Goal: Task Accomplishment & Management: Manage account settings

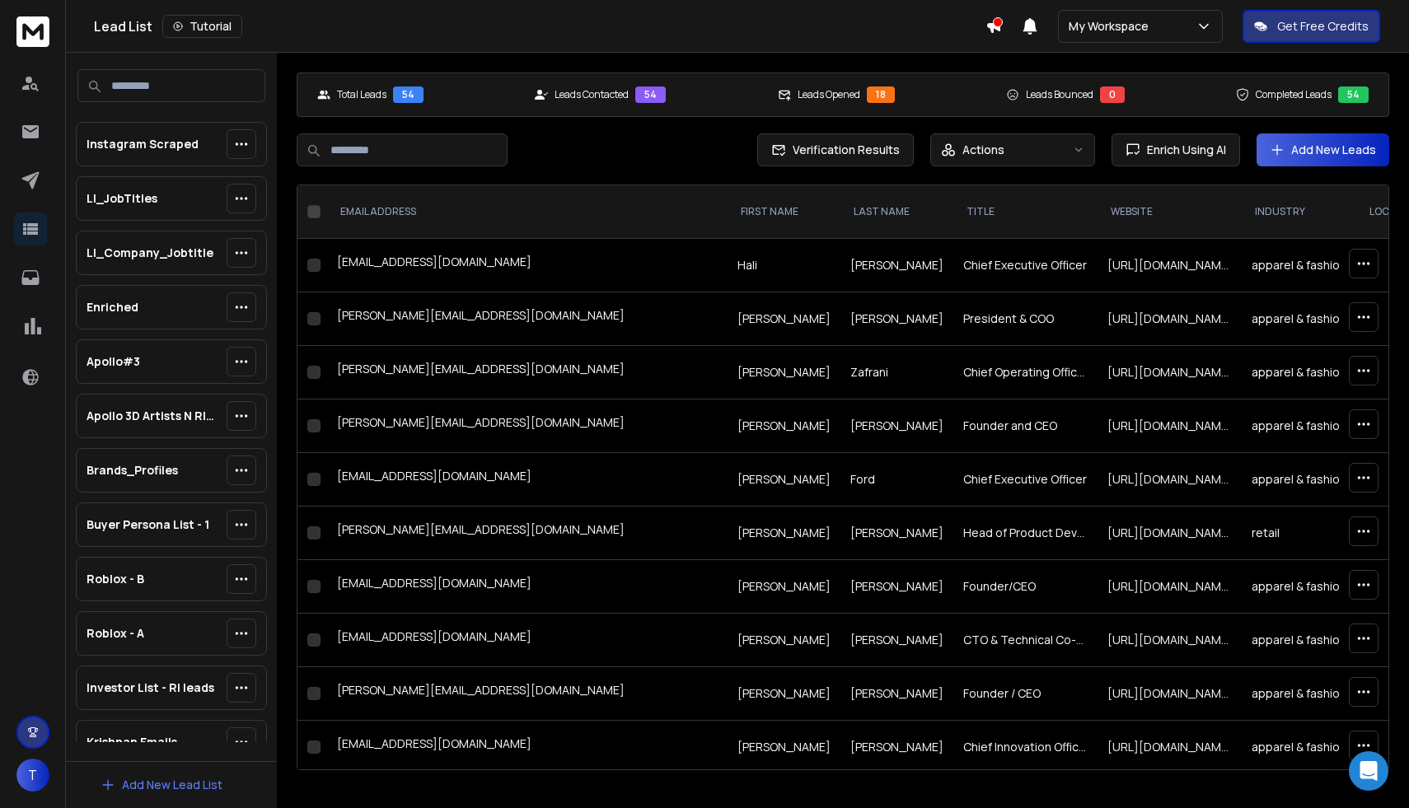
scroll to position [678, 0]
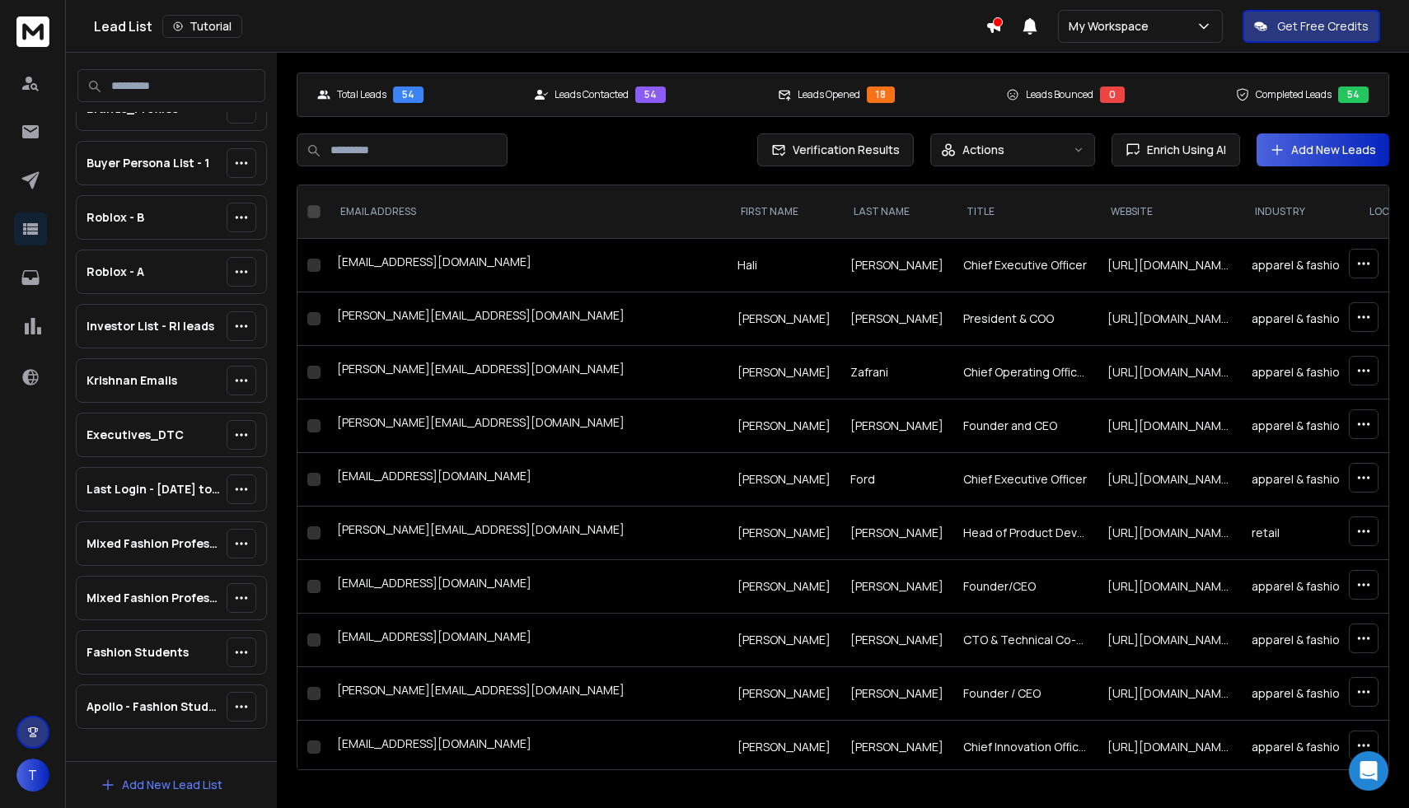
click at [137, 655] on p "Fashion Students" at bounding box center [138, 652] width 102 height 16
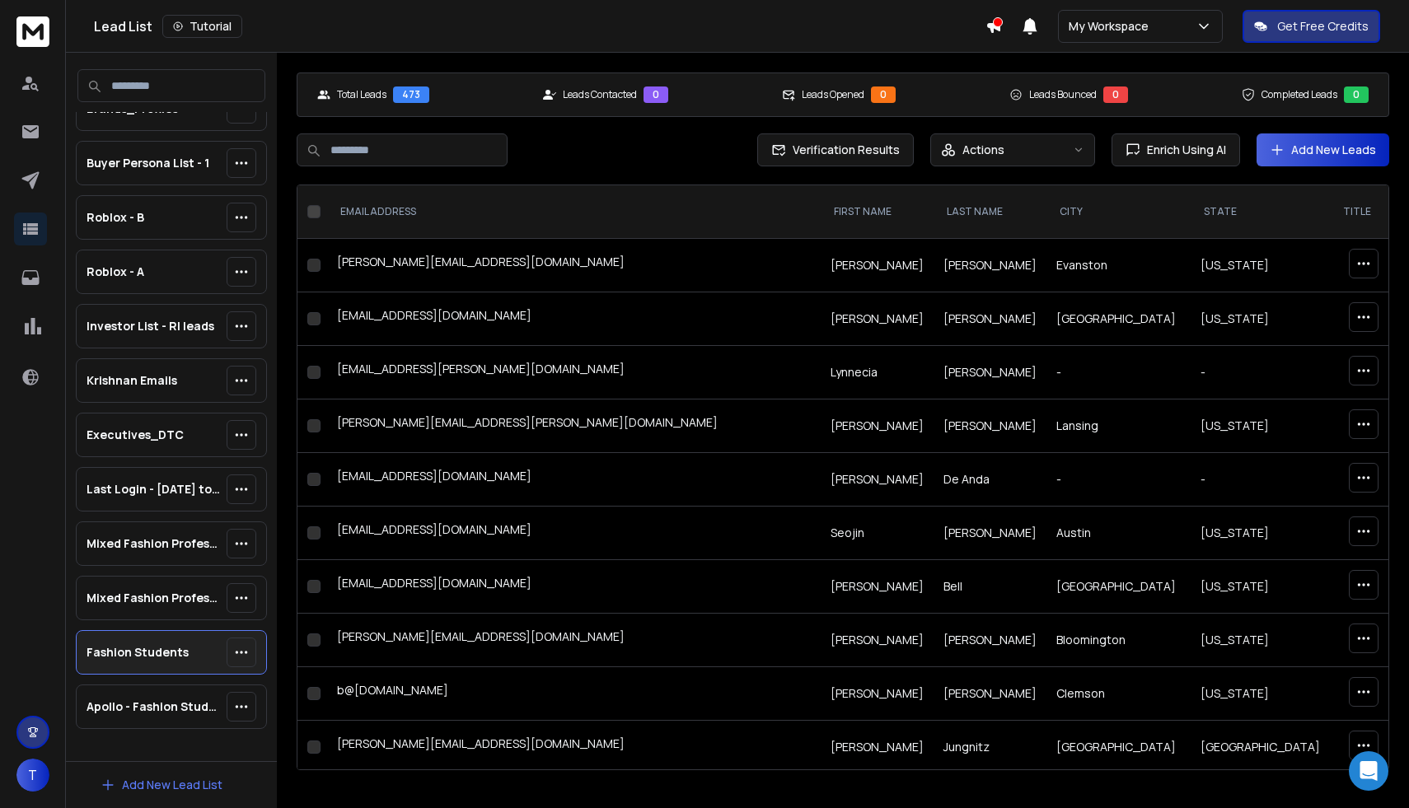
click at [695, 151] on link "Add New Leads" at bounding box center [1323, 150] width 106 height 16
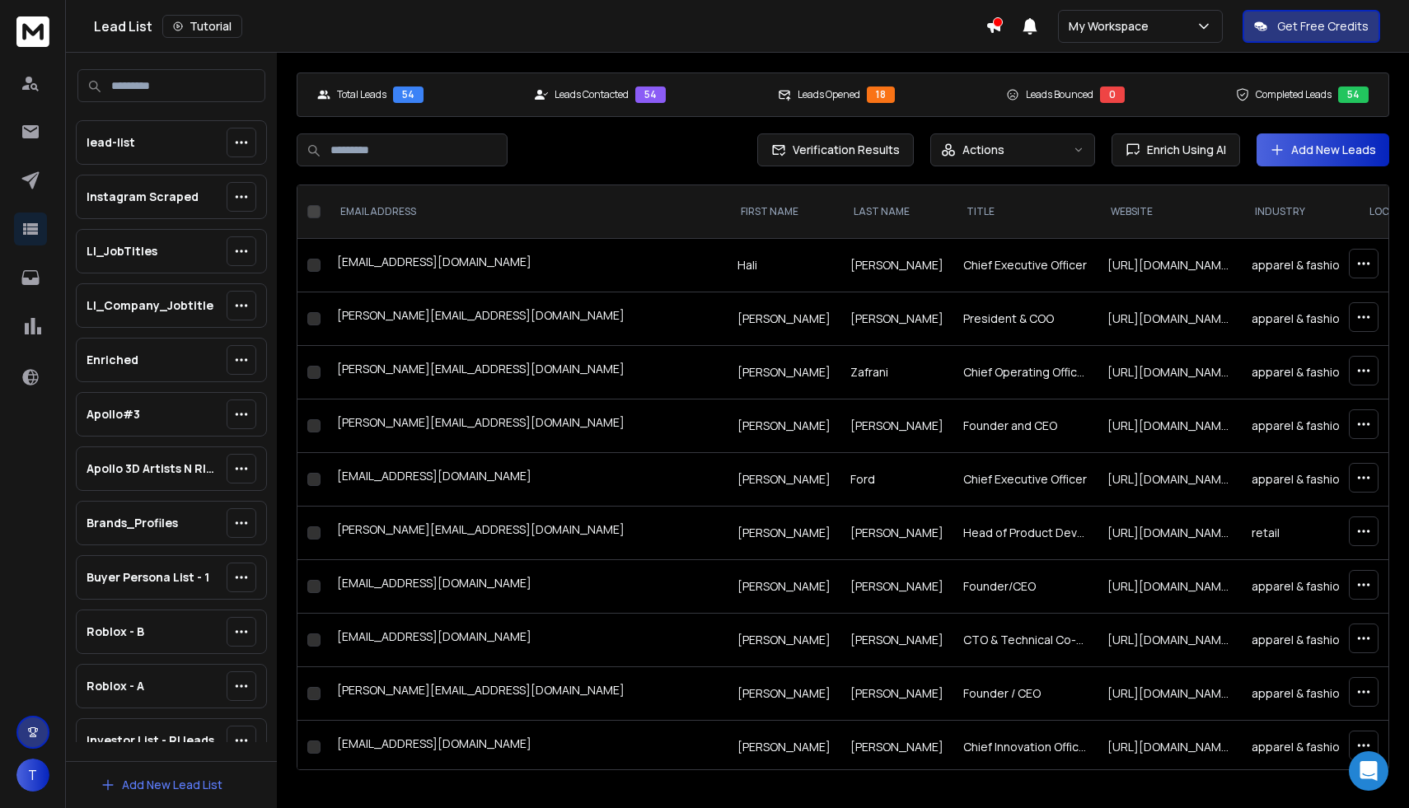
scroll to position [678, 0]
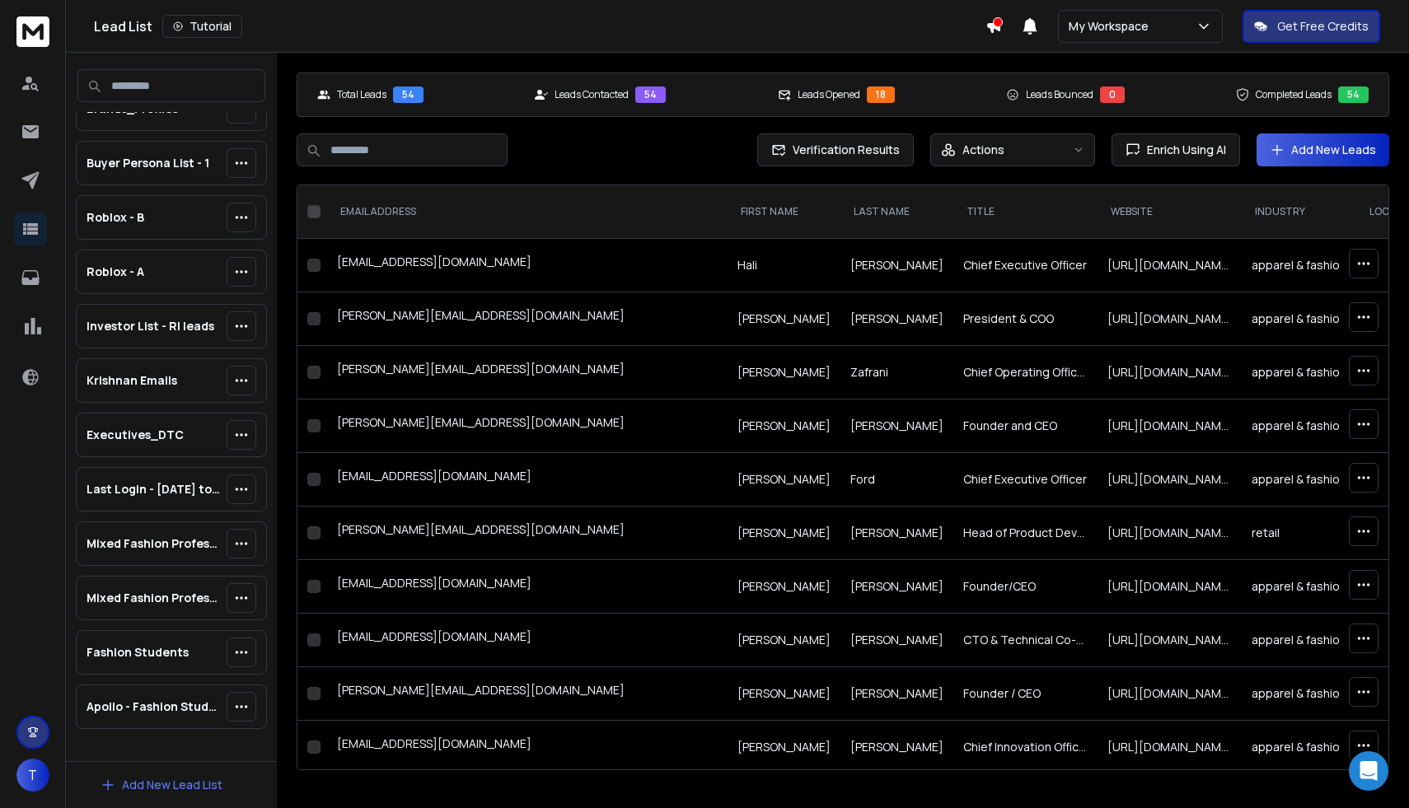
click at [127, 725] on div "Apollo - Fashion Students" at bounding box center [171, 707] width 191 height 44
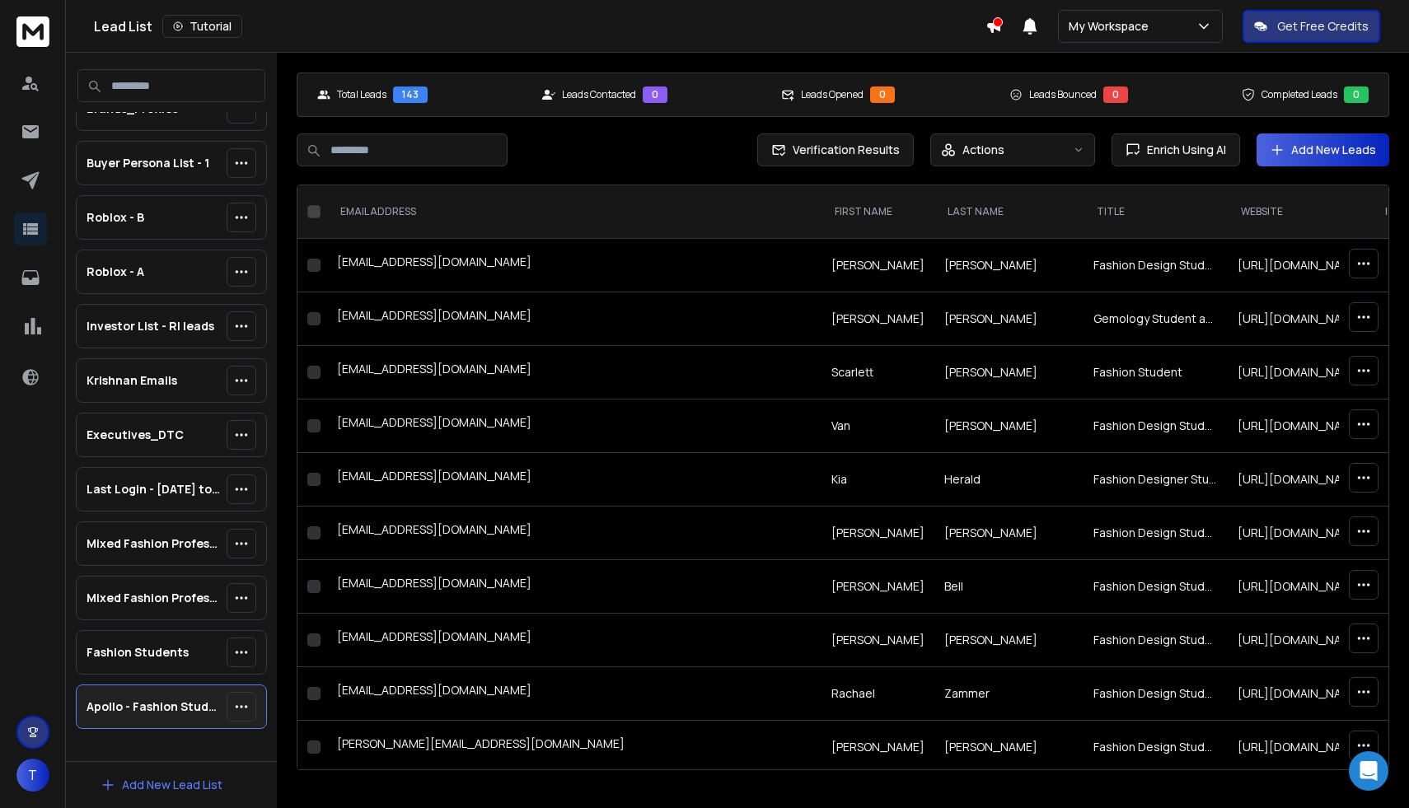
click at [1281, 154] on icon at bounding box center [1277, 150] width 15 height 15
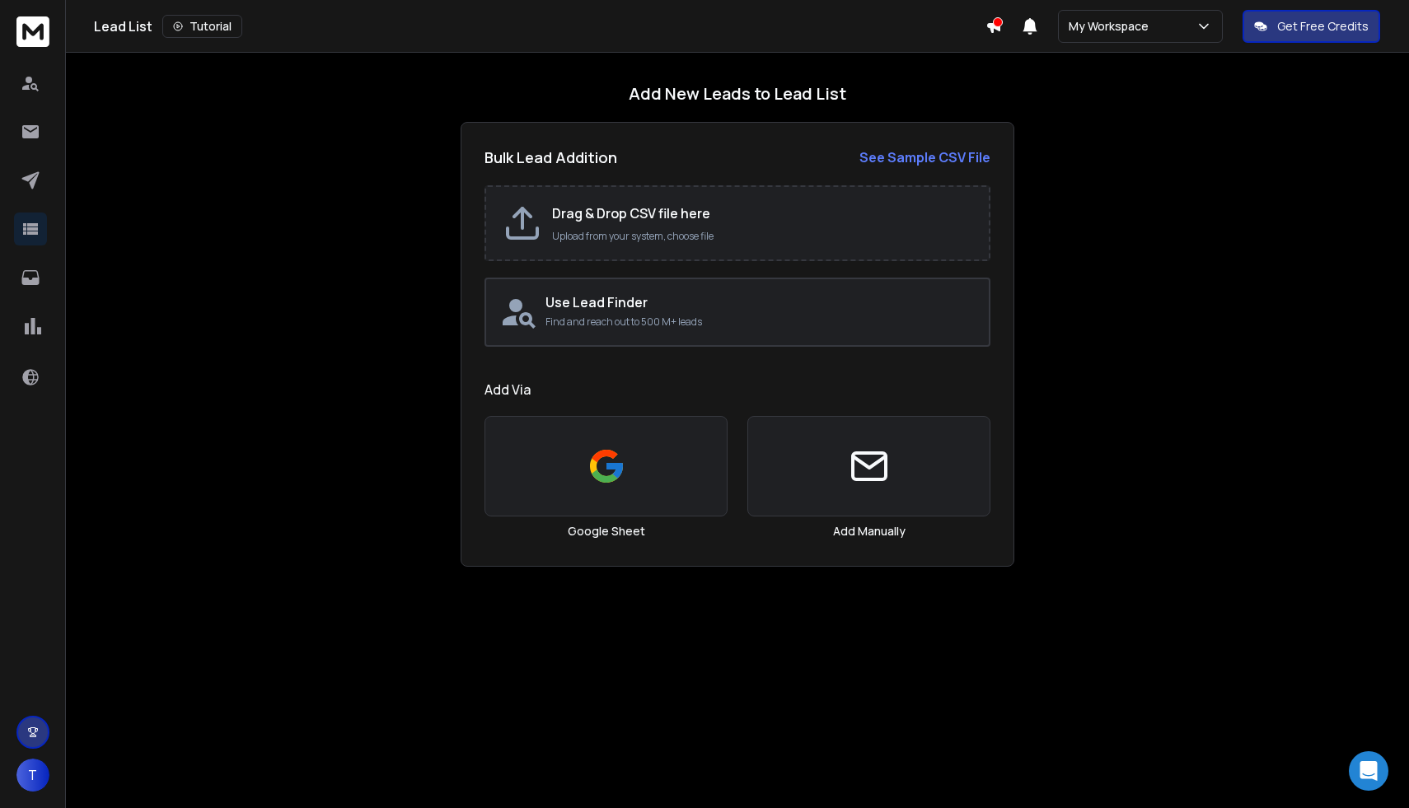
click at [716, 224] on div "Drag & Drop CSV file here Upload from your system, choose file" at bounding box center [762, 224] width 420 height 40
type input "**********"
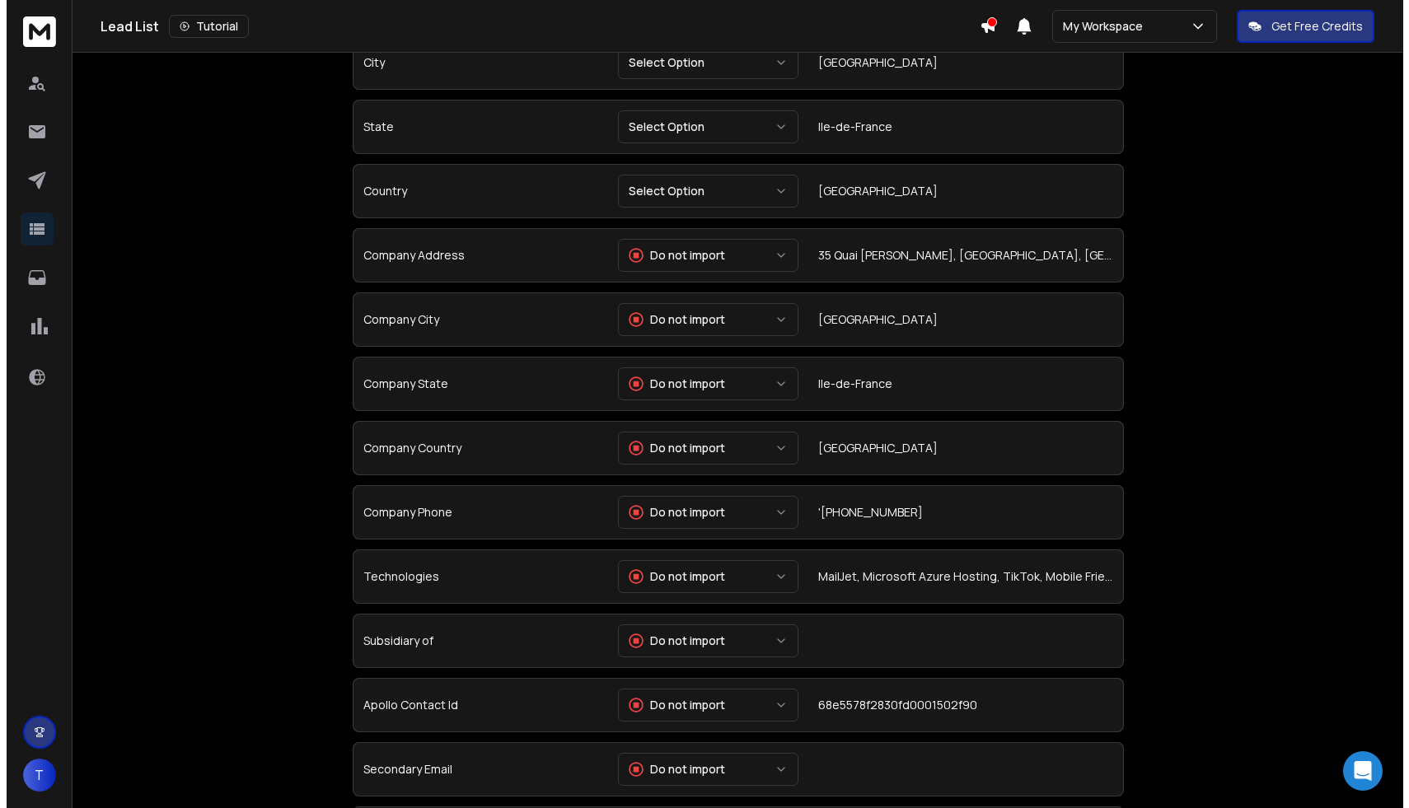
scroll to position [1744, 0]
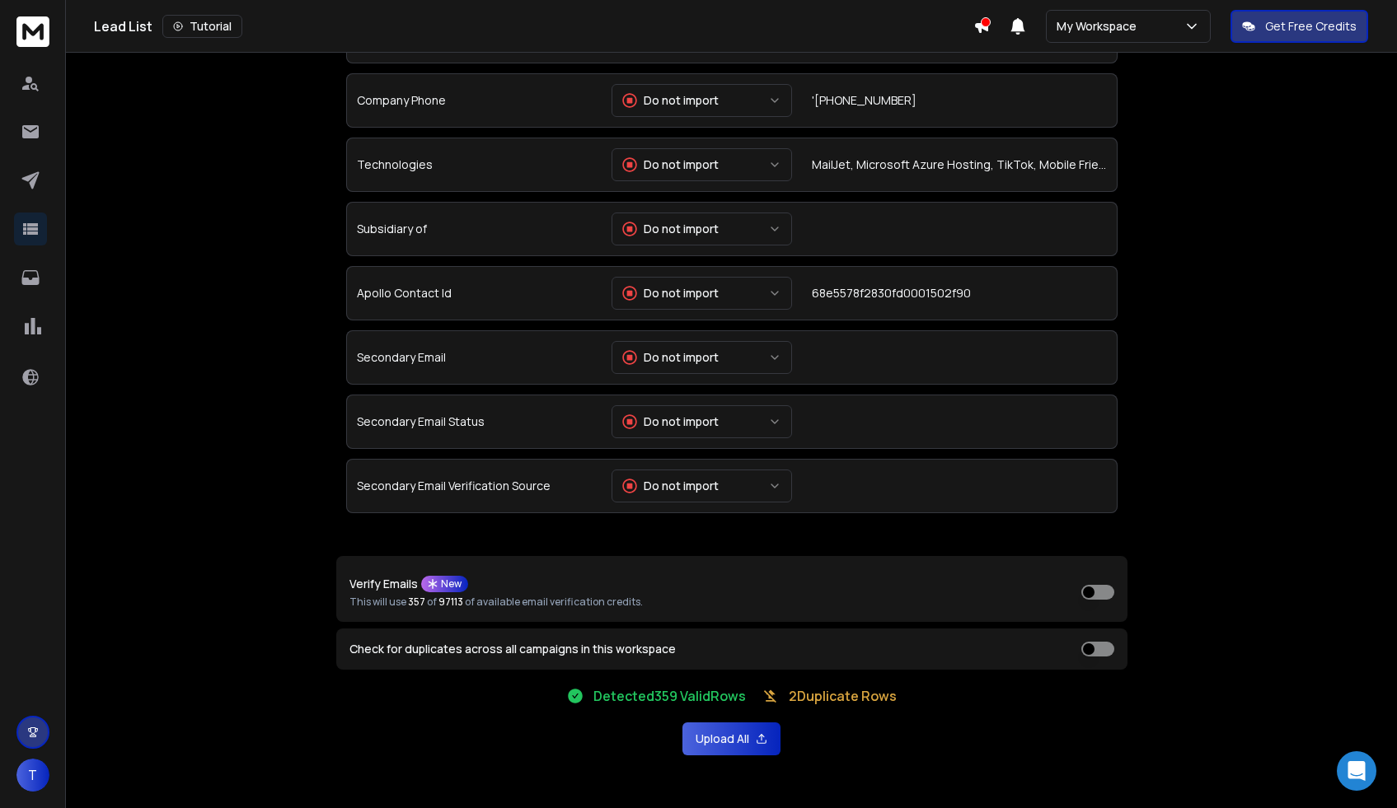
click at [1097, 647] on button "Check for duplicates across all campaigns in this workspace" at bounding box center [1097, 649] width 33 height 15
click at [743, 738] on button "Upload All" at bounding box center [731, 739] width 98 height 33
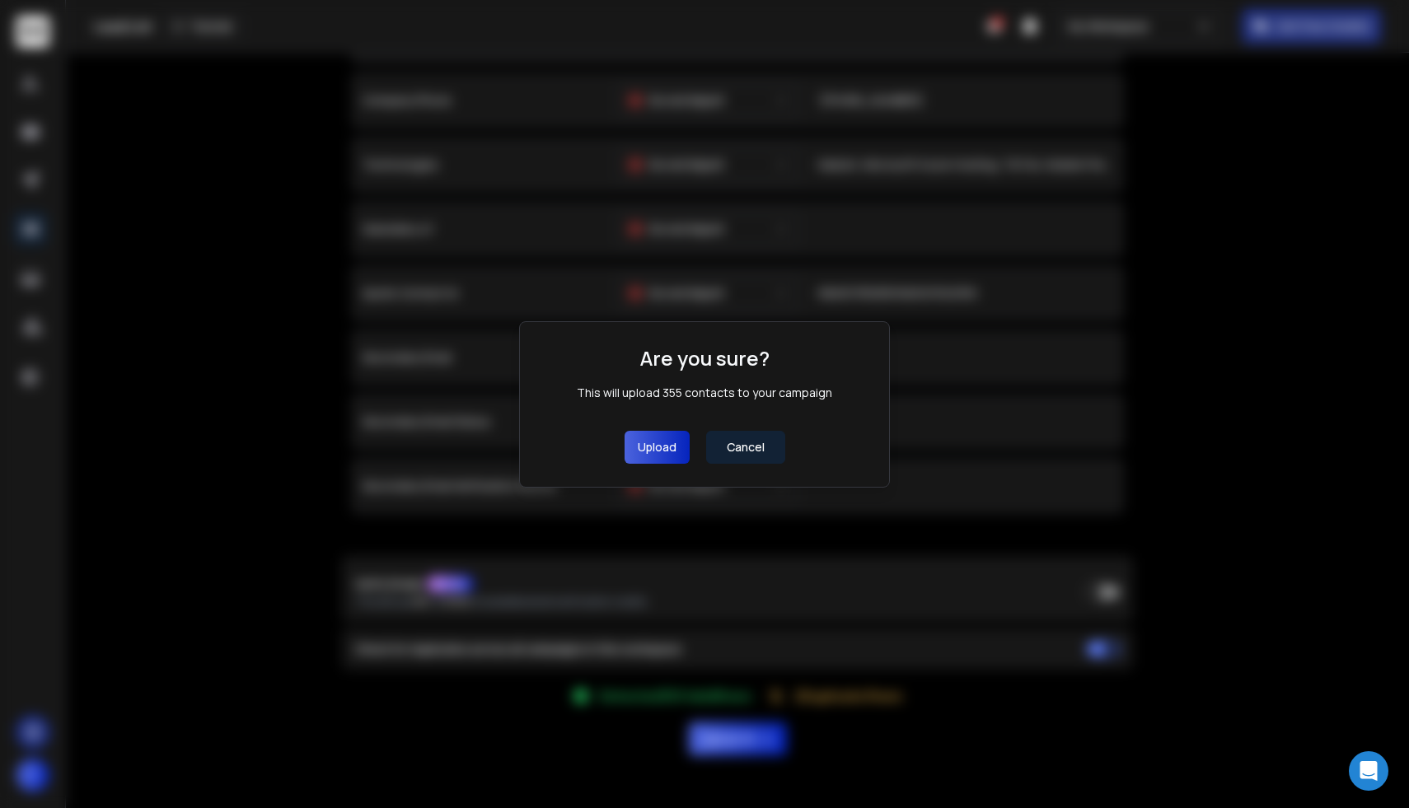
click at [666, 450] on button "Upload" at bounding box center [657, 447] width 65 height 33
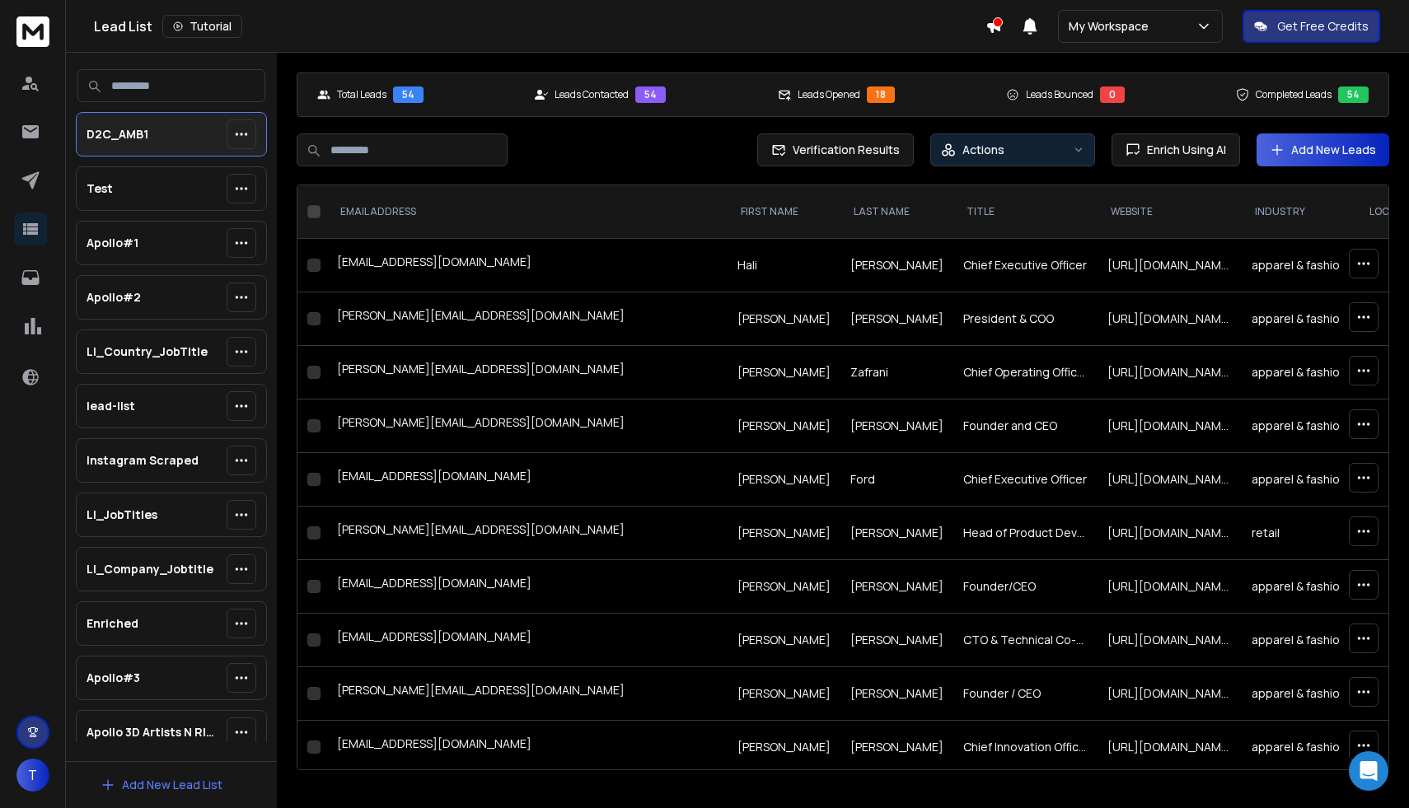
click at [1068, 144] on button "Actions" at bounding box center [1012, 149] width 165 height 33
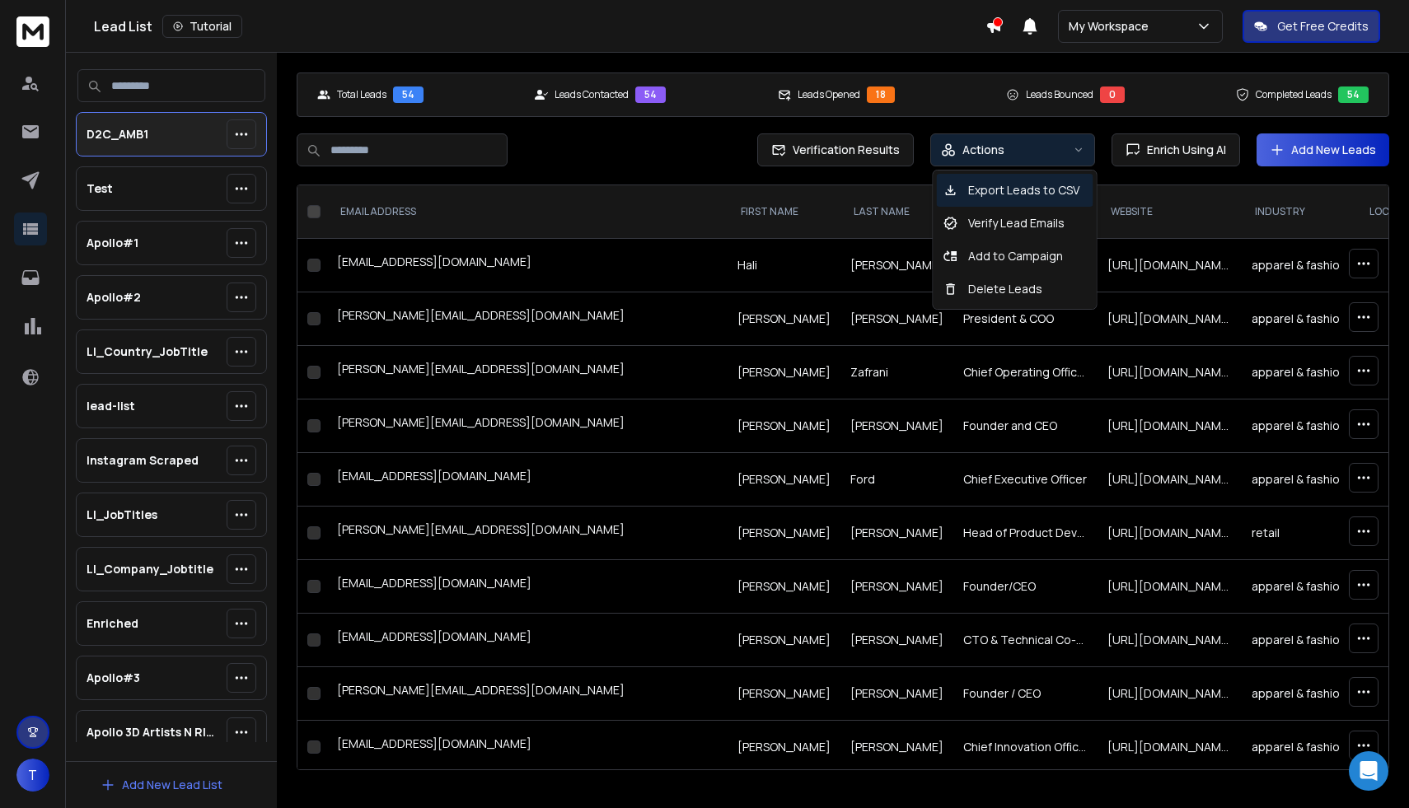
click at [1068, 144] on button "Actions" at bounding box center [1012, 149] width 165 height 33
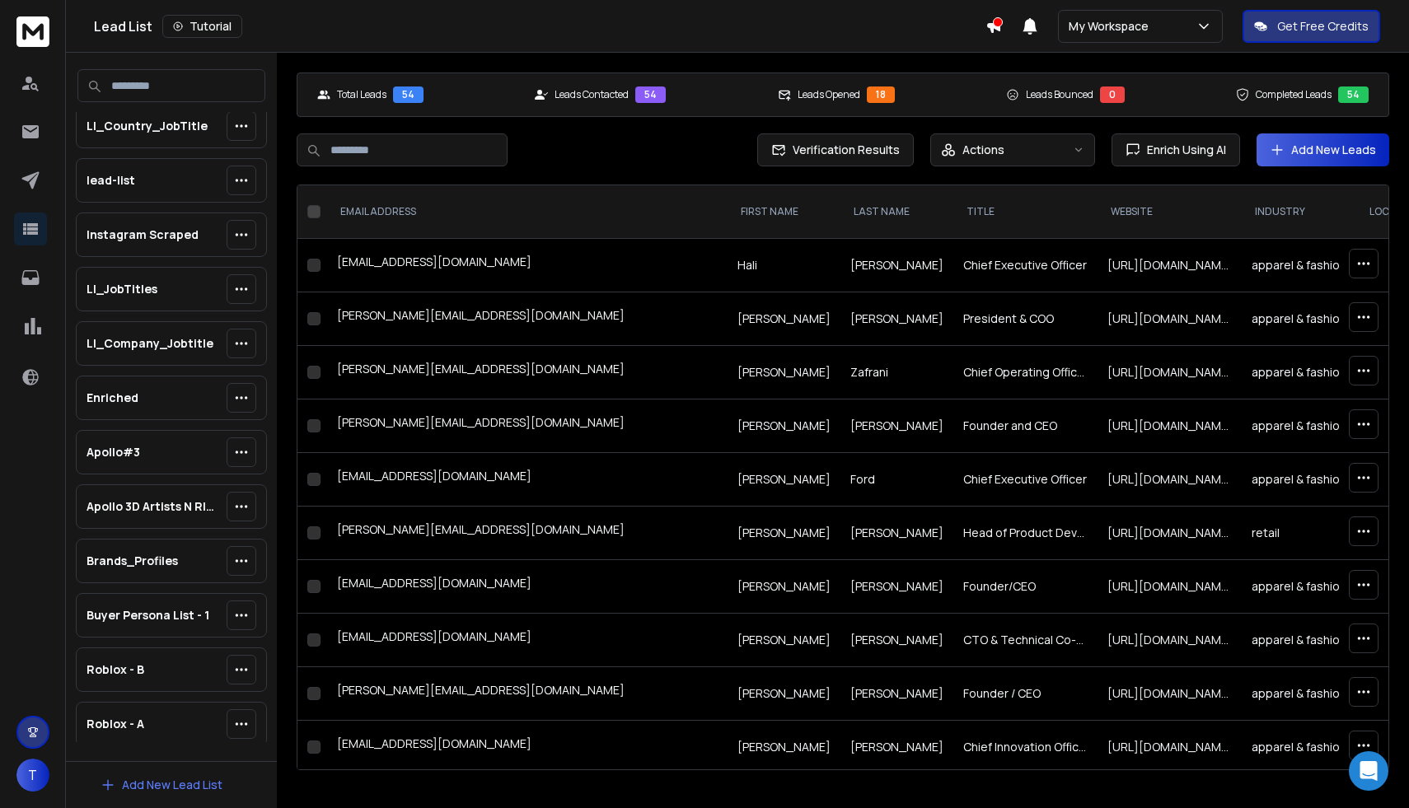
scroll to position [678, 0]
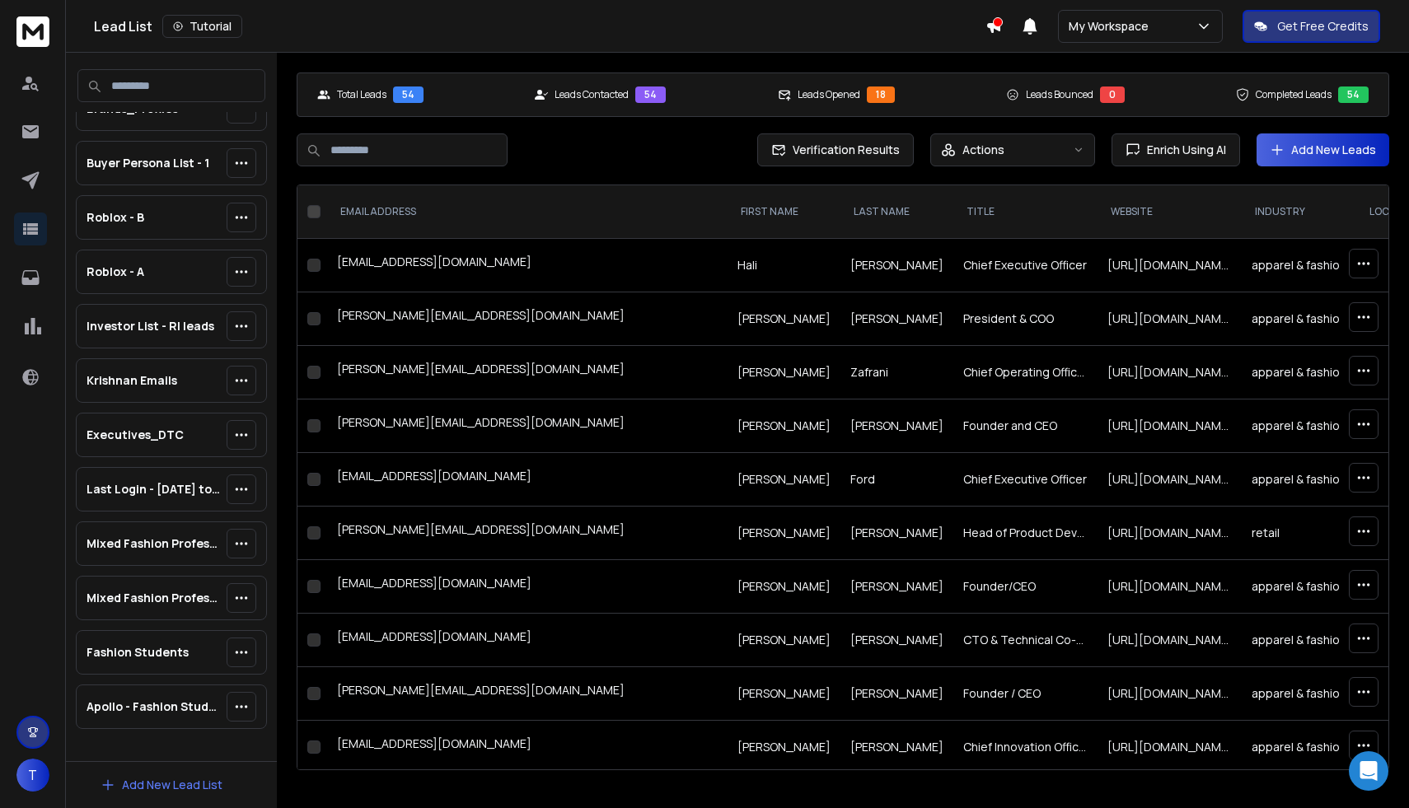
click at [119, 658] on p "Fashion Students" at bounding box center [138, 652] width 102 height 16
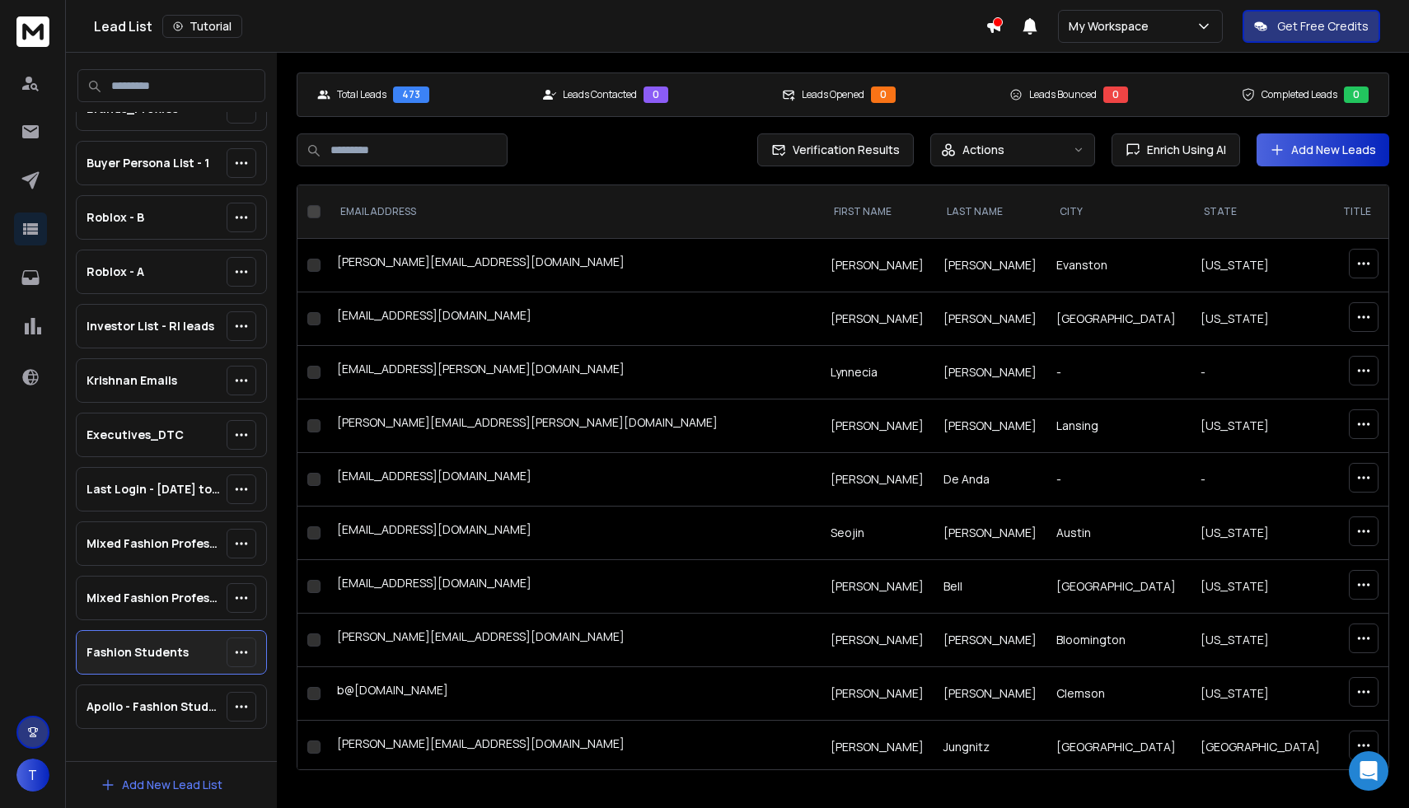
click at [129, 698] on div "Apollo - Fashion Students" at bounding box center [171, 707] width 191 height 44
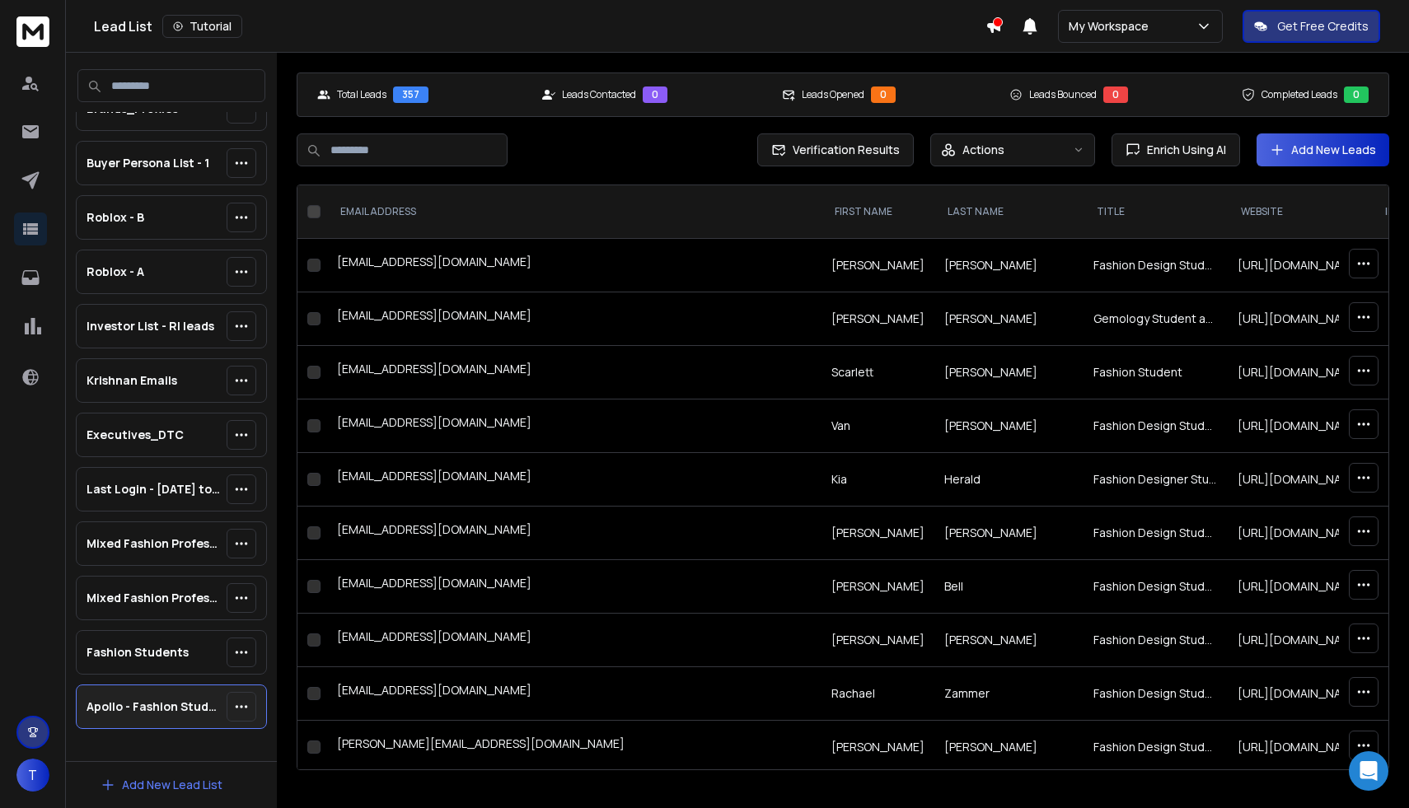
click at [144, 652] on p "Fashion Students" at bounding box center [138, 652] width 102 height 16
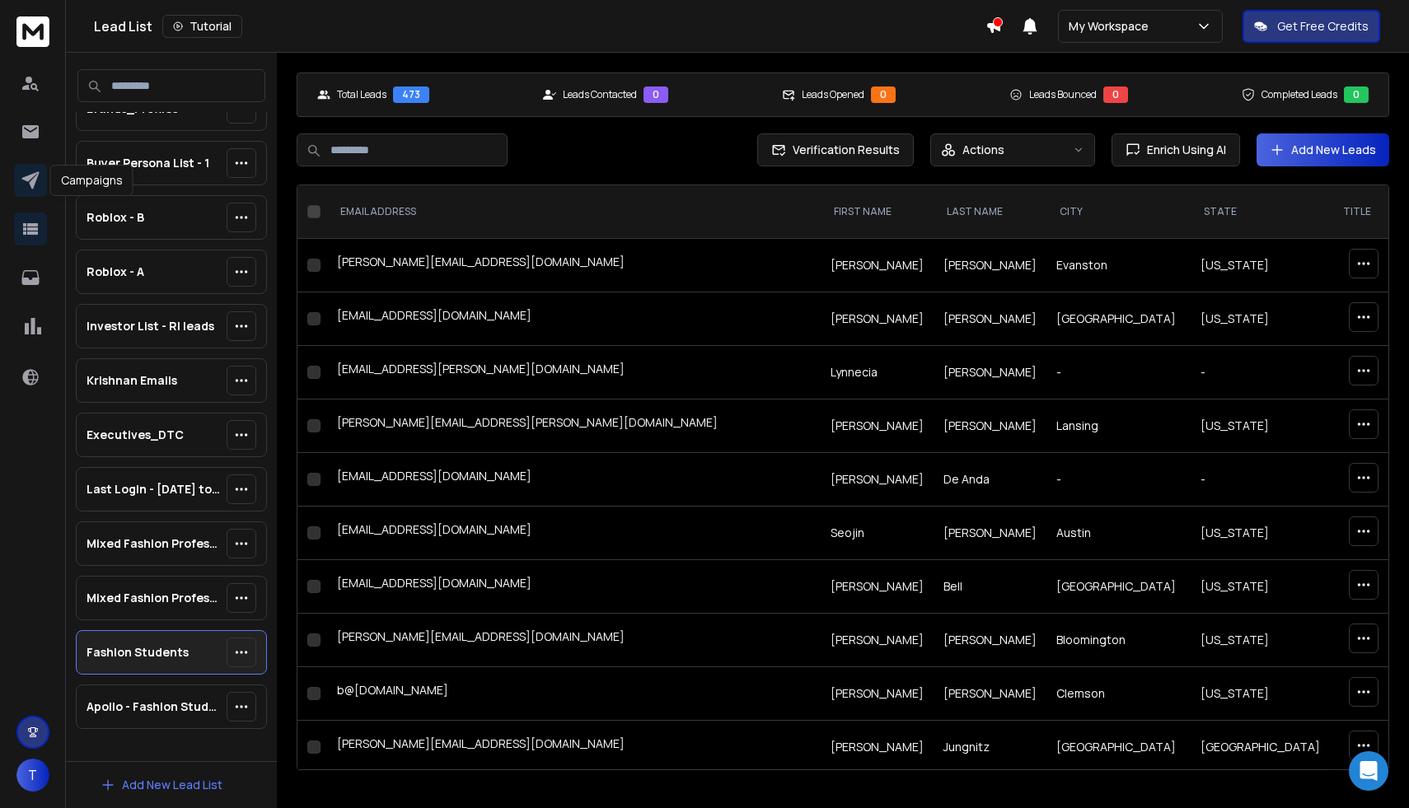
click at [18, 183] on link at bounding box center [30, 180] width 33 height 33
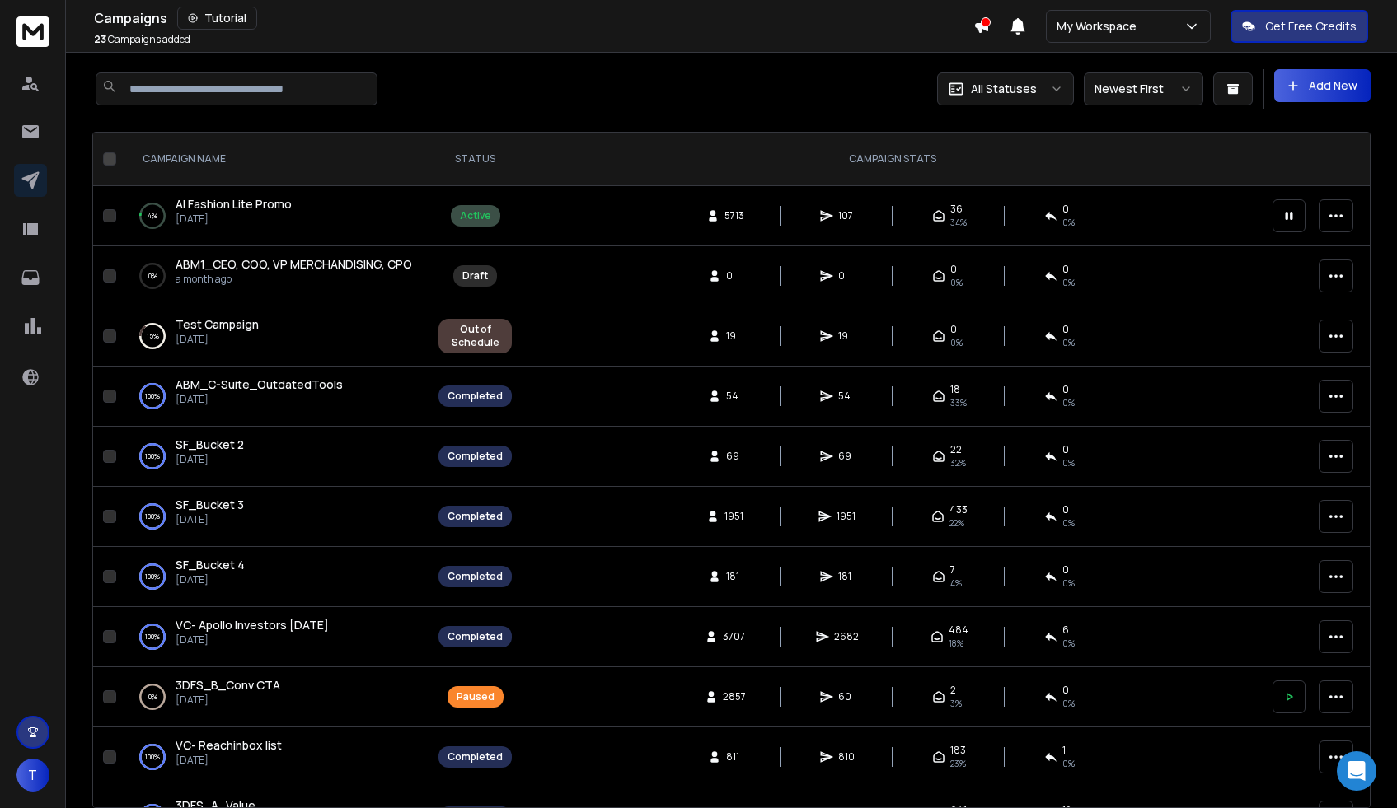
click at [248, 199] on span "AI Fashion Lite Promo" at bounding box center [234, 204] width 116 height 16
